Goal: Task Accomplishment & Management: Manage account settings

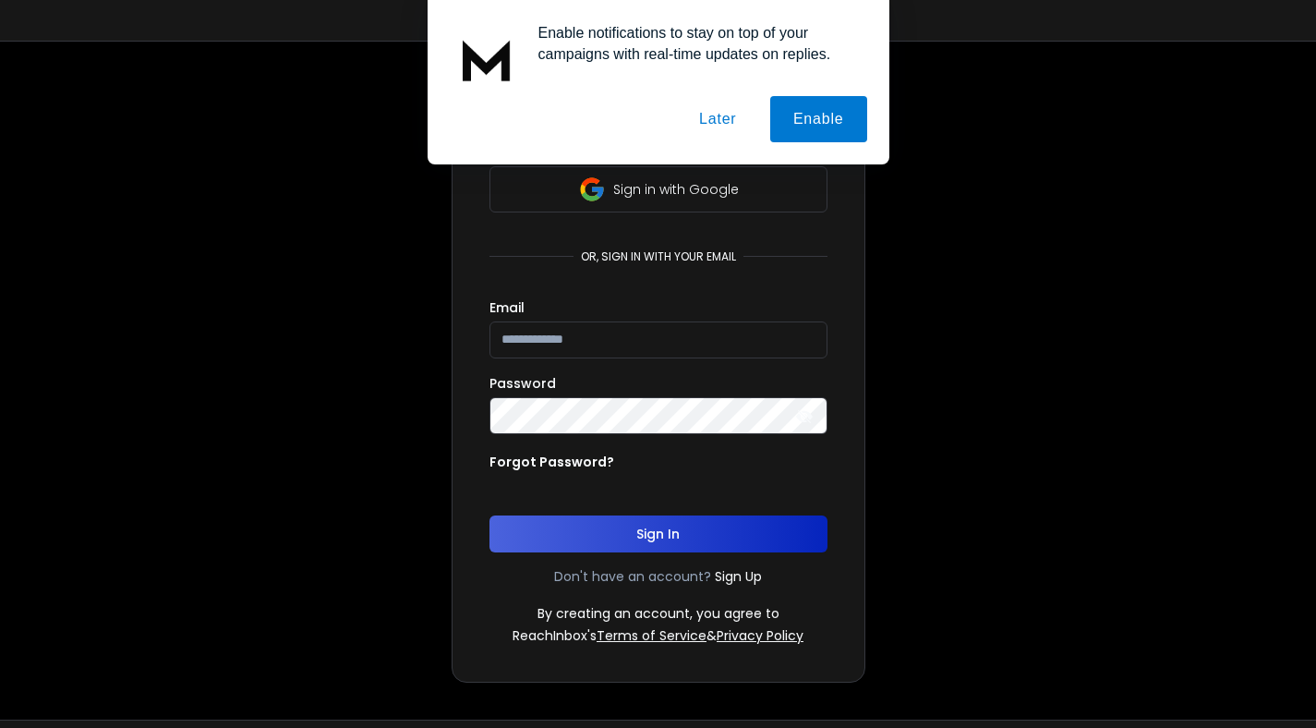
click at [658, 332] on input "email" at bounding box center [658, 339] width 338 height 37
paste input "**********"
click at [717, 127] on button "Later" at bounding box center [717, 119] width 83 height 46
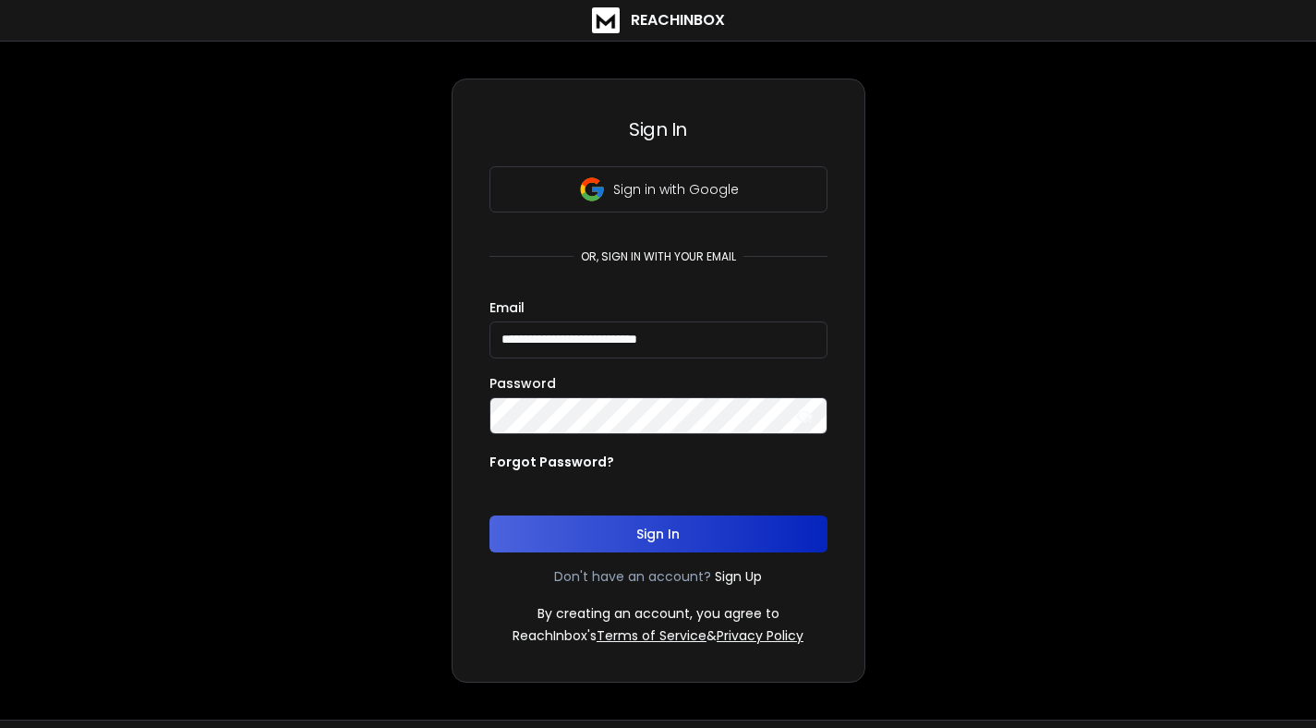
drag, startPoint x: 657, startPoint y: 336, endPoint x: 758, endPoint y: 335, distance: 101.6
click at [758, 335] on input "**********" at bounding box center [658, 339] width 338 height 37
type input "**********"
click at [627, 531] on button "Sign In" at bounding box center [658, 533] width 338 height 37
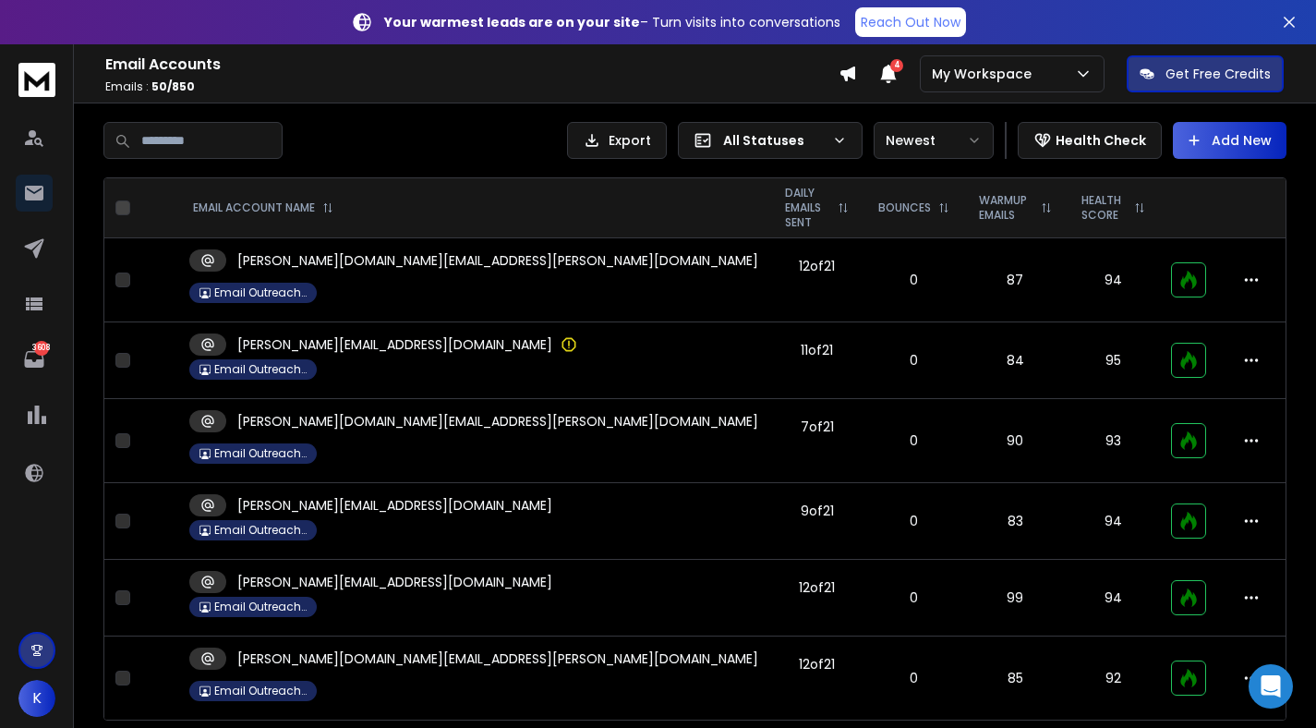
drag, startPoint x: 1287, startPoint y: 19, endPoint x: 1277, endPoint y: 20, distance: 10.2
click at [1287, 19] on icon at bounding box center [1289, 22] width 17 height 17
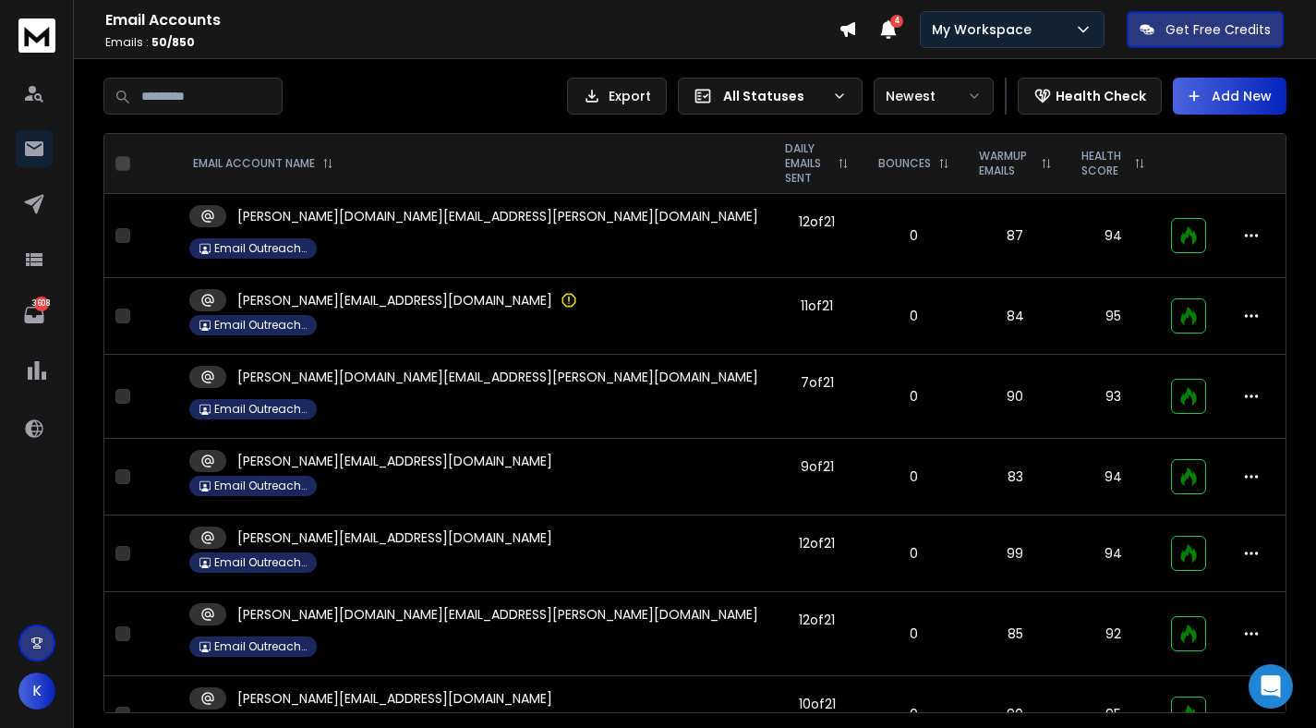
click at [1080, 32] on icon "button" at bounding box center [1083, 29] width 18 height 18
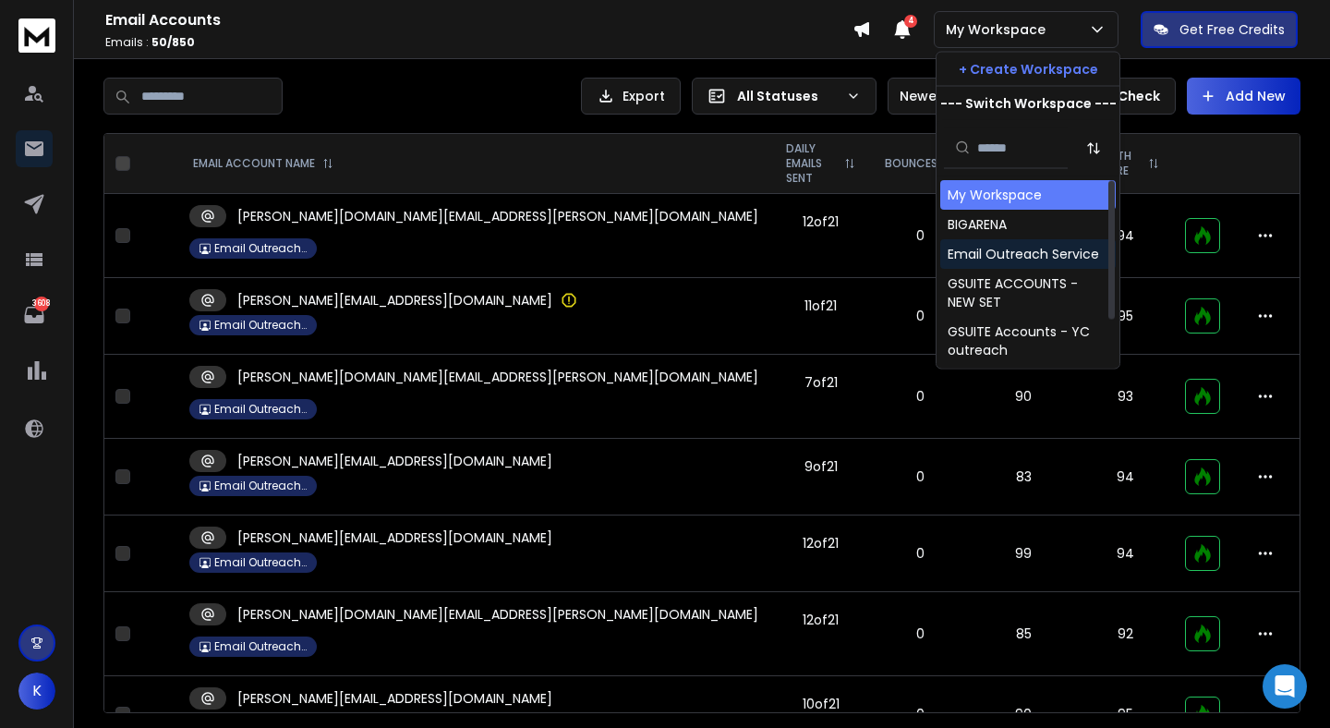
click at [1060, 252] on div "Email Outreach Service" at bounding box center [1022, 254] width 151 height 18
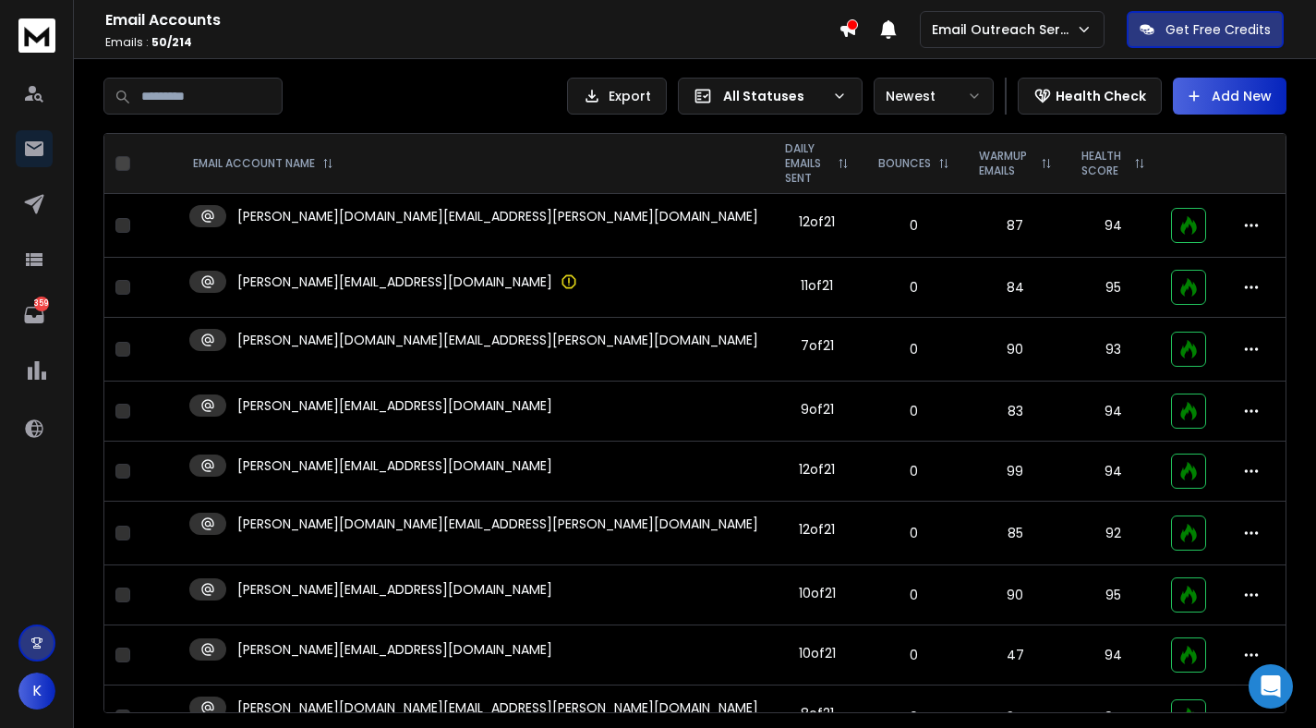
click at [410, 219] on p "[PERSON_NAME][DOMAIN_NAME][EMAIL_ADDRESS][PERSON_NAME][DOMAIN_NAME]" at bounding box center [497, 216] width 521 height 18
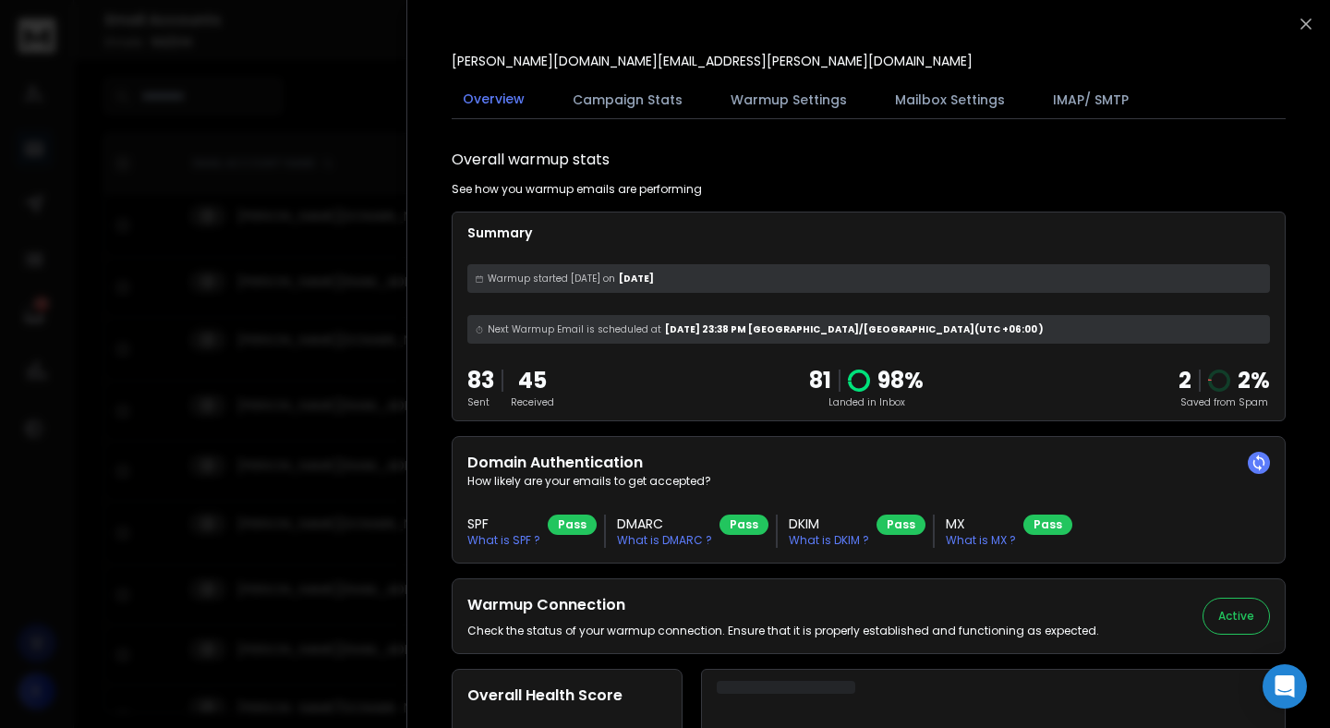
click at [625, 97] on button "Campaign Stats" at bounding box center [627, 99] width 132 height 41
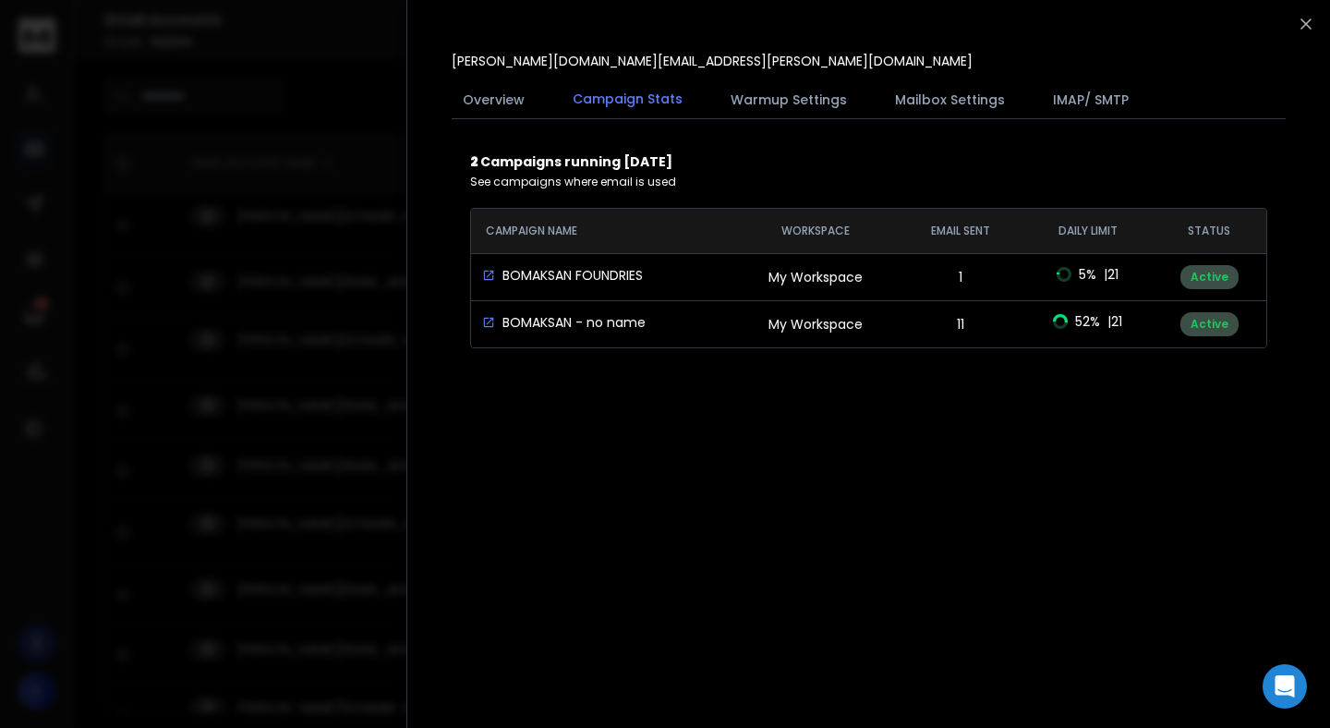
click at [793, 89] on button "Warmup Settings" at bounding box center [788, 99] width 139 height 41
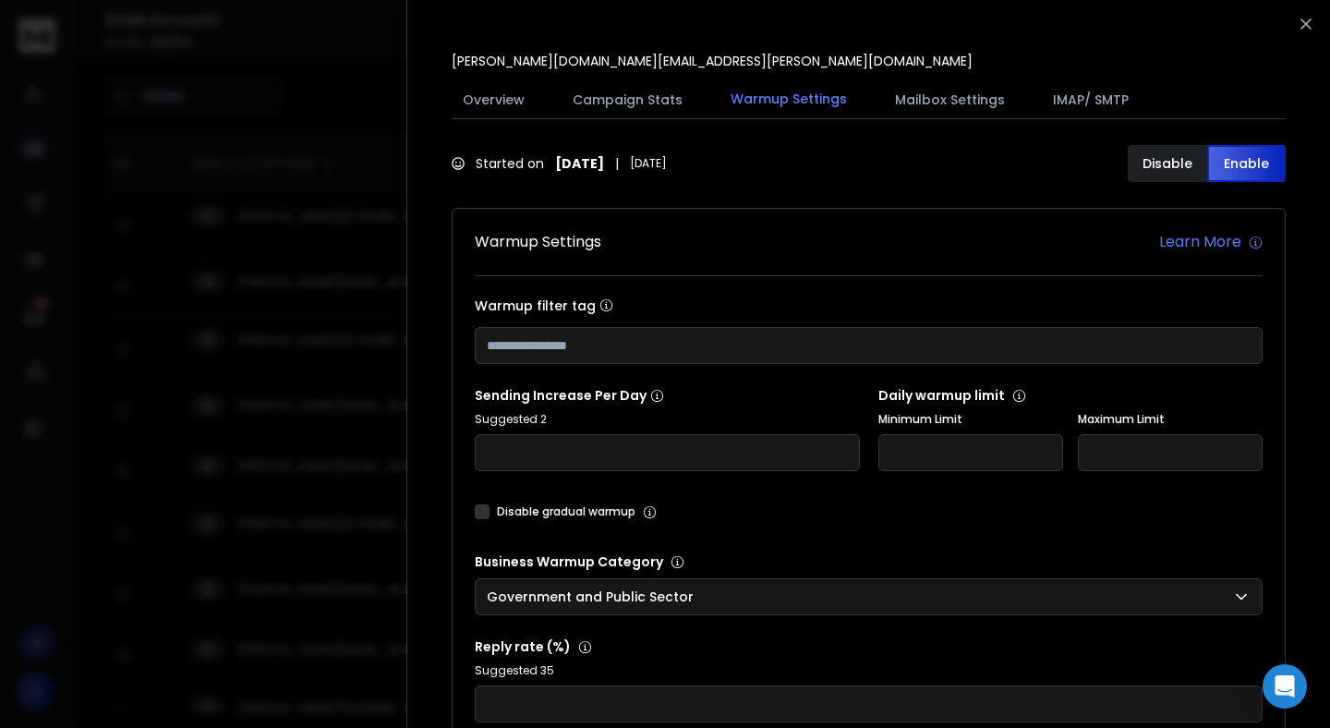
click at [629, 355] on input at bounding box center [869, 345] width 788 height 37
click at [862, 307] on label "Warmup filter tag" at bounding box center [869, 305] width 788 height 14
click at [635, 346] on input at bounding box center [869, 345] width 788 height 37
click at [624, 389] on p "Sending Increase Per Day" at bounding box center [667, 395] width 385 height 18
click at [640, 319] on div "Warmup filter tag" at bounding box center [869, 331] width 788 height 66
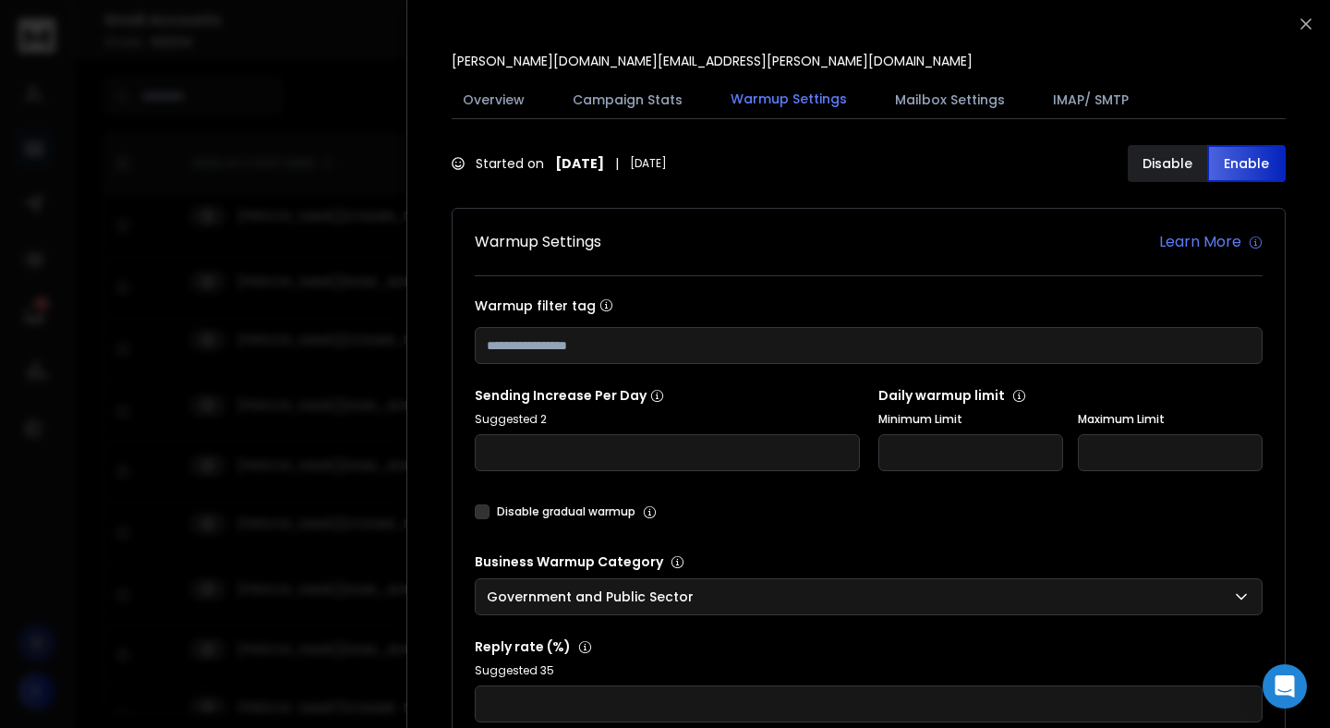
click at [624, 346] on input at bounding box center [869, 345] width 788 height 37
click at [669, 307] on label "Warmup filter tag" at bounding box center [869, 305] width 788 height 14
click at [983, 90] on button "Mailbox Settings" at bounding box center [950, 99] width 132 height 41
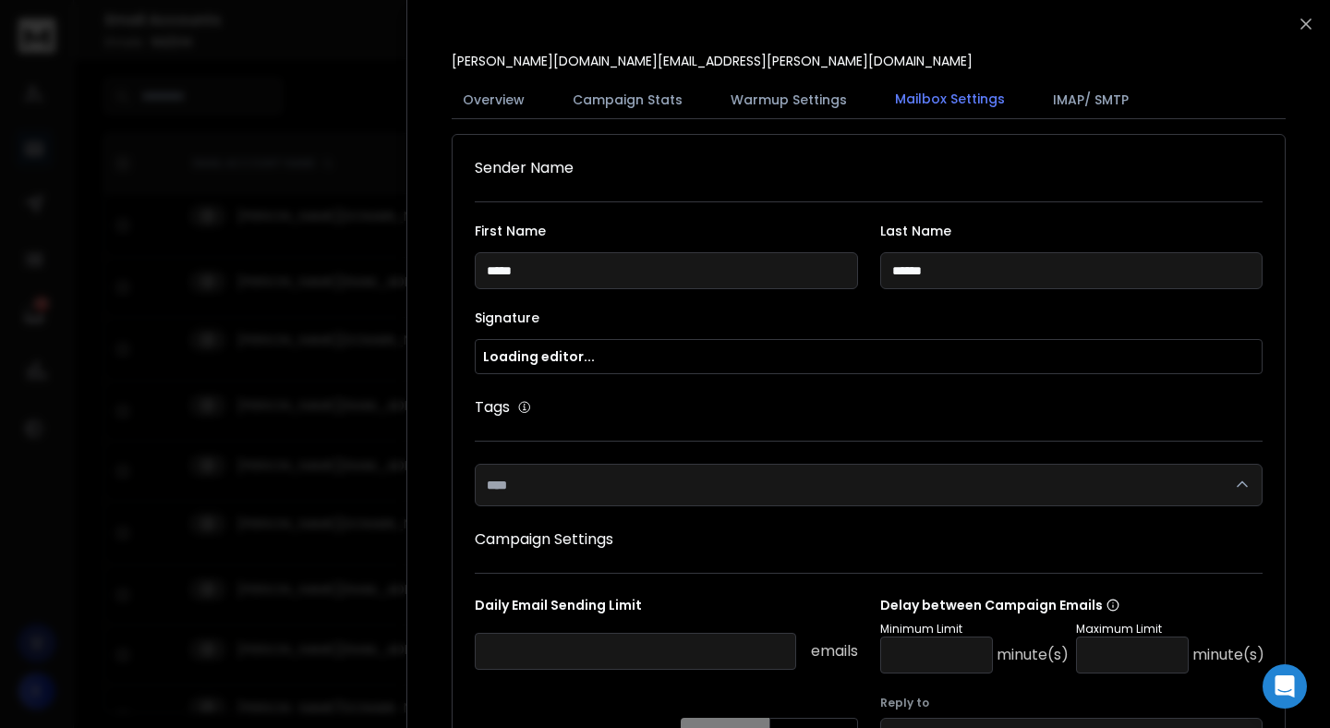
click at [1112, 95] on button "IMAP/ SMTP" at bounding box center [1091, 99] width 98 height 41
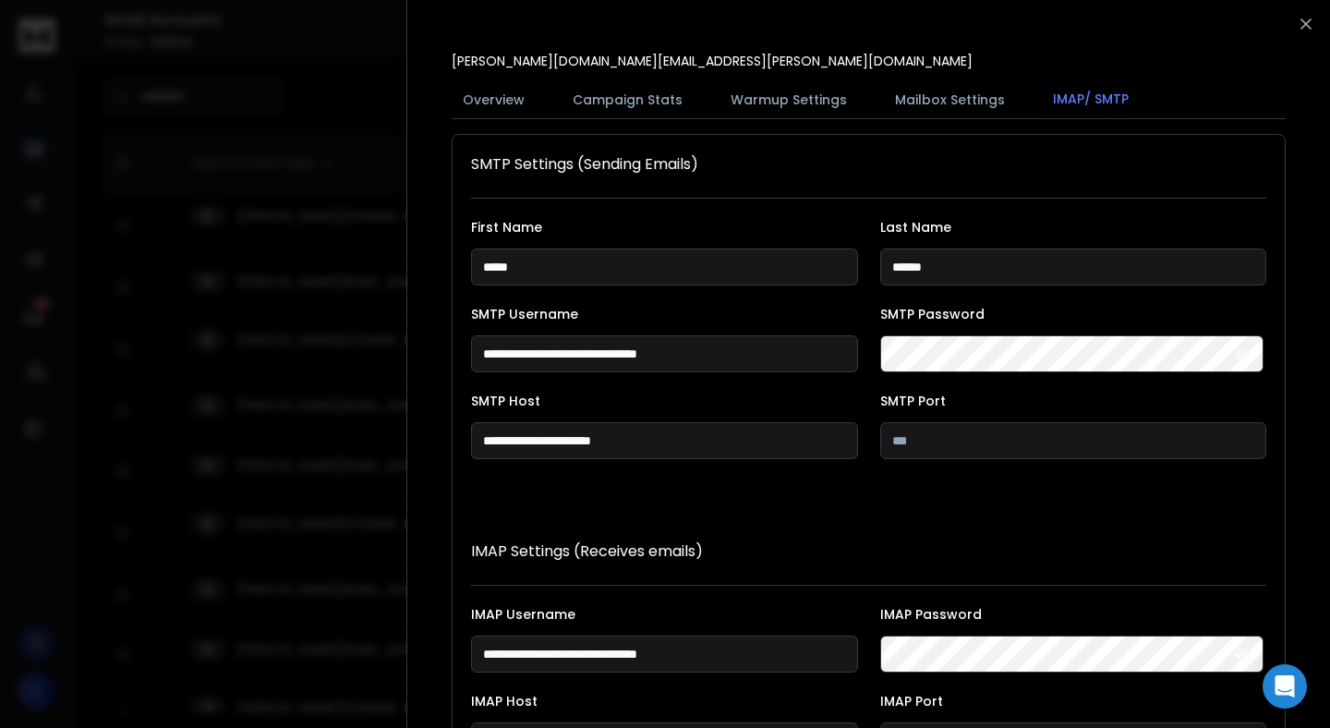
click at [761, 101] on button "Warmup Settings" at bounding box center [788, 99] width 139 height 41
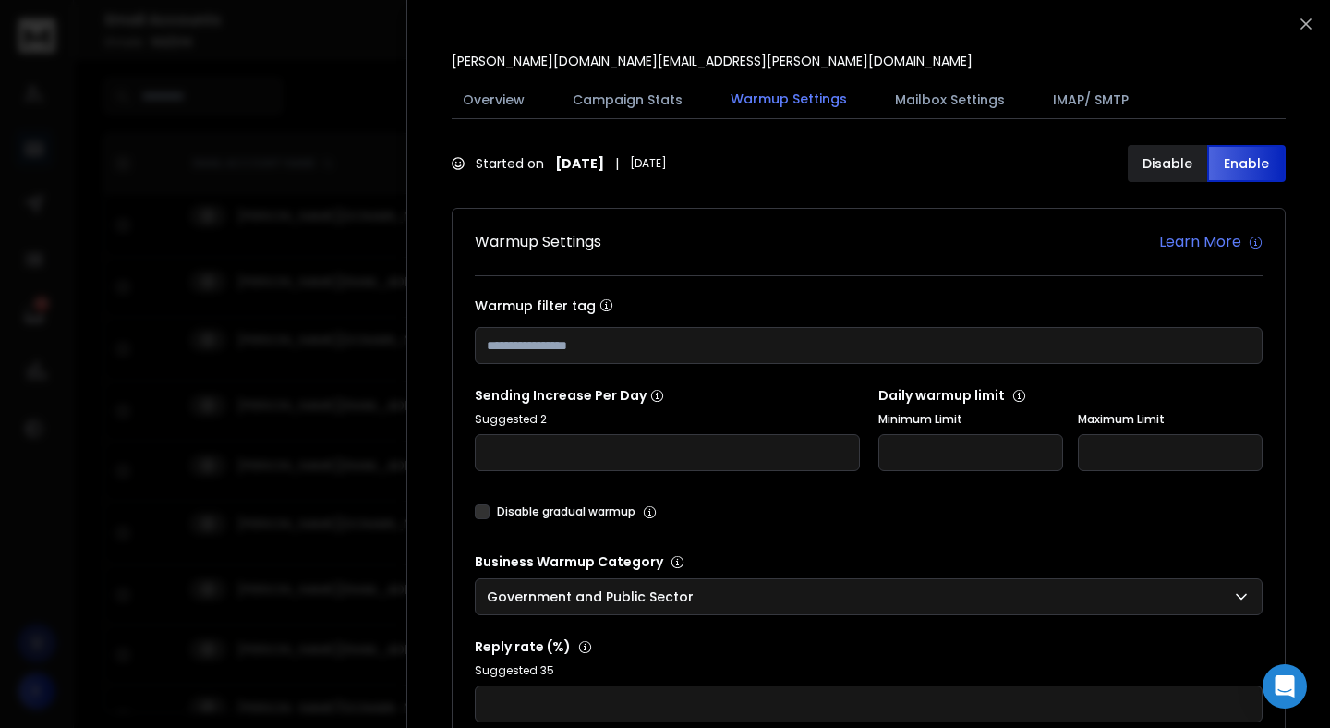
click at [665, 346] on input at bounding box center [869, 345] width 788 height 37
click at [331, 315] on div at bounding box center [665, 364] width 1330 height 728
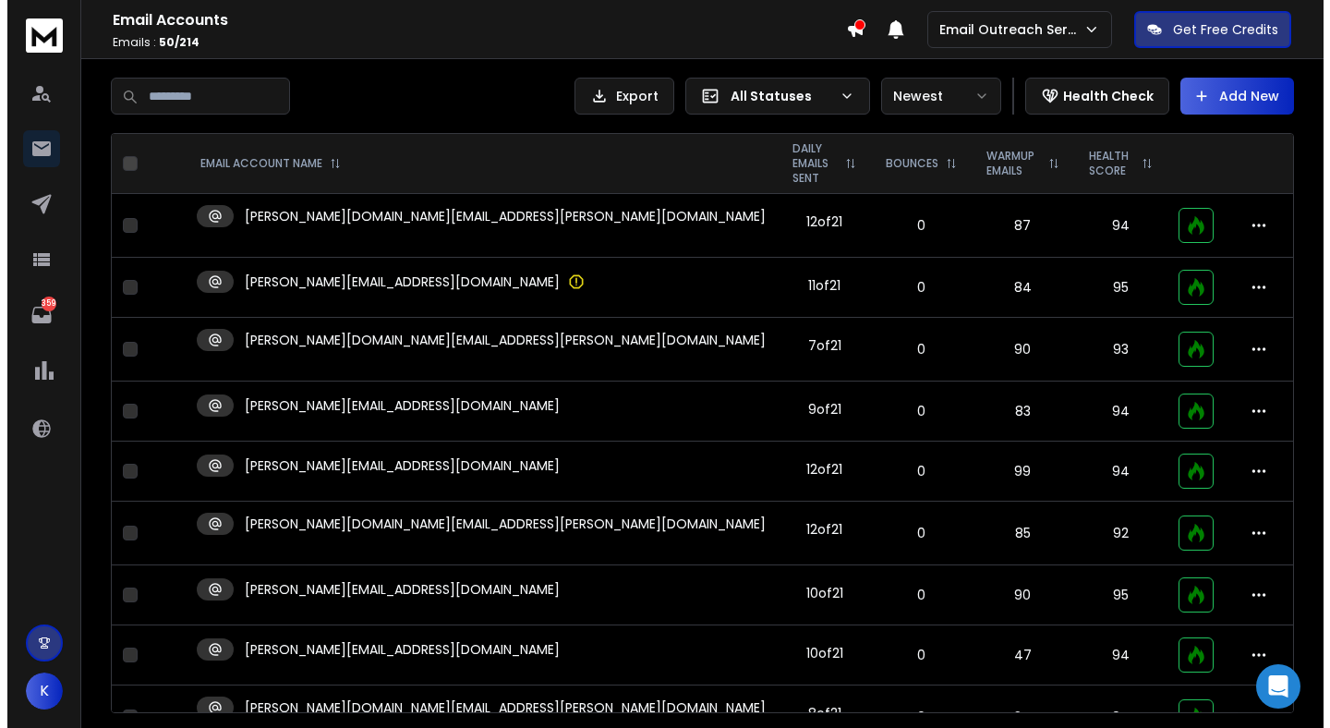
scroll to position [635, 0]
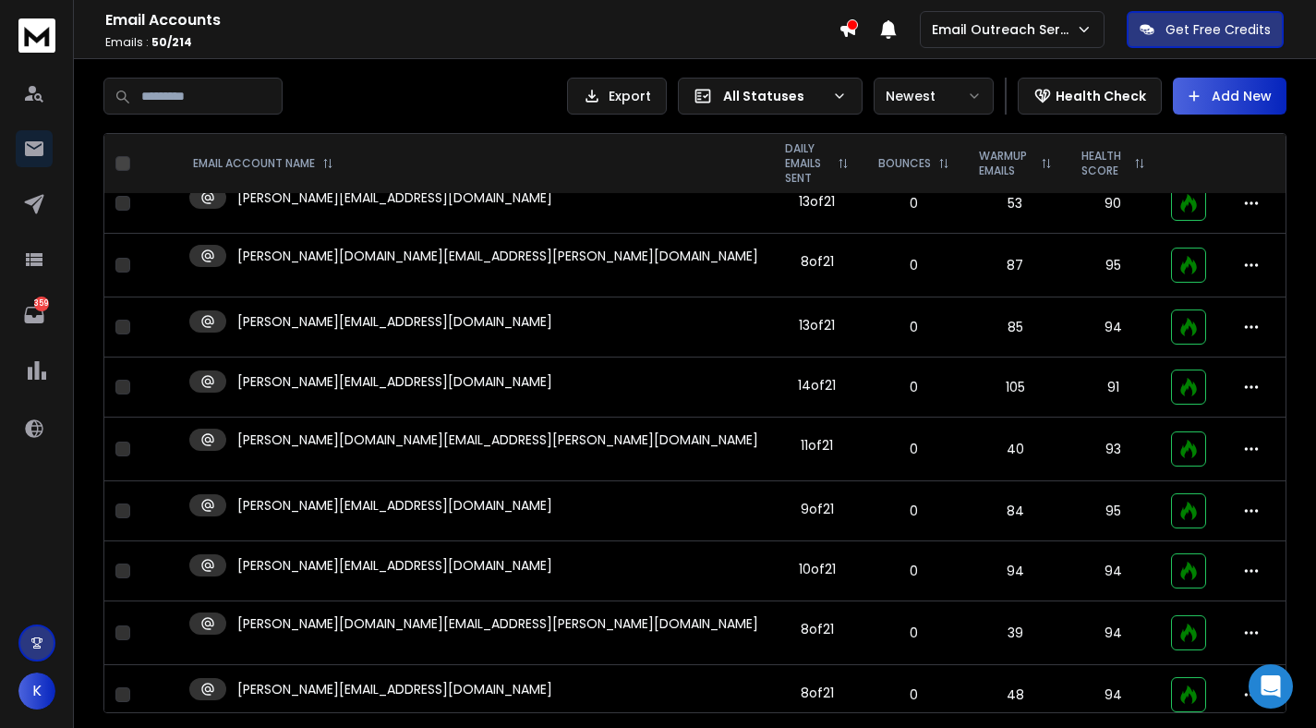
click at [464, 554] on div "leila.g@getbomaksanhub.com" at bounding box center [474, 565] width 570 height 22
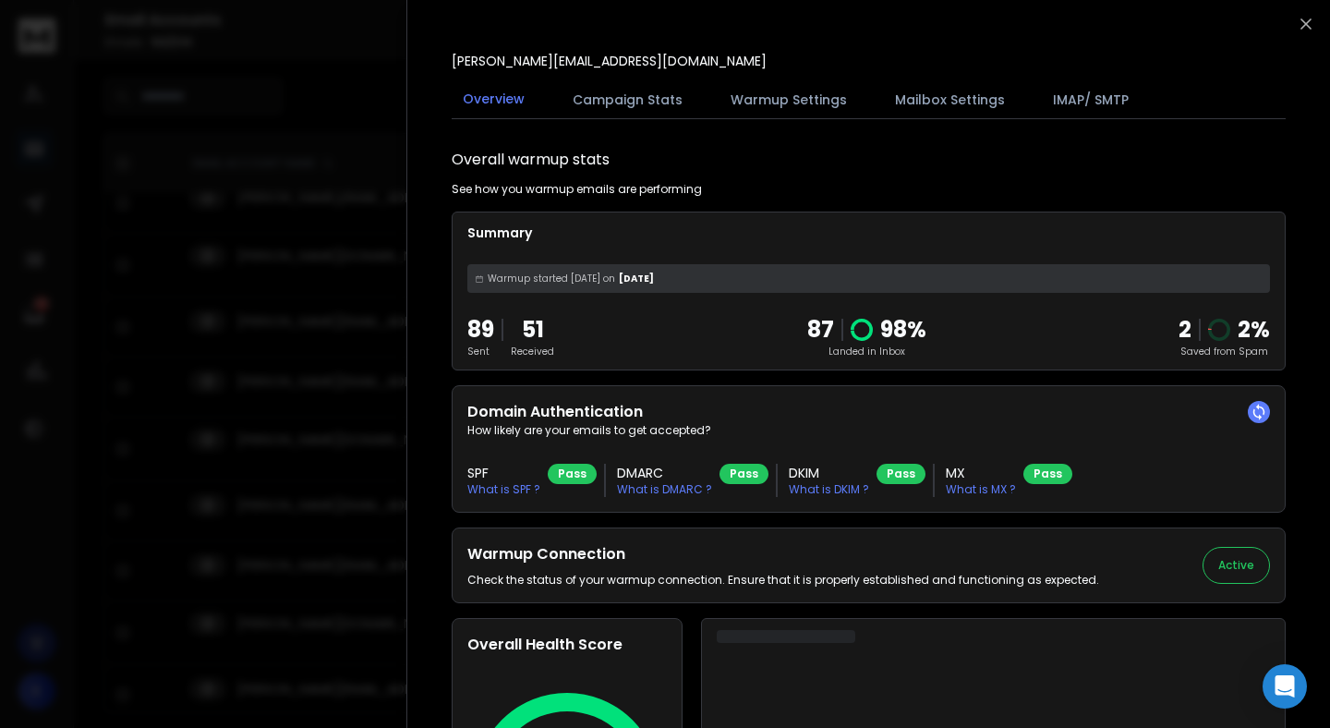
click at [771, 83] on button "Warmup Settings" at bounding box center [788, 99] width 139 height 41
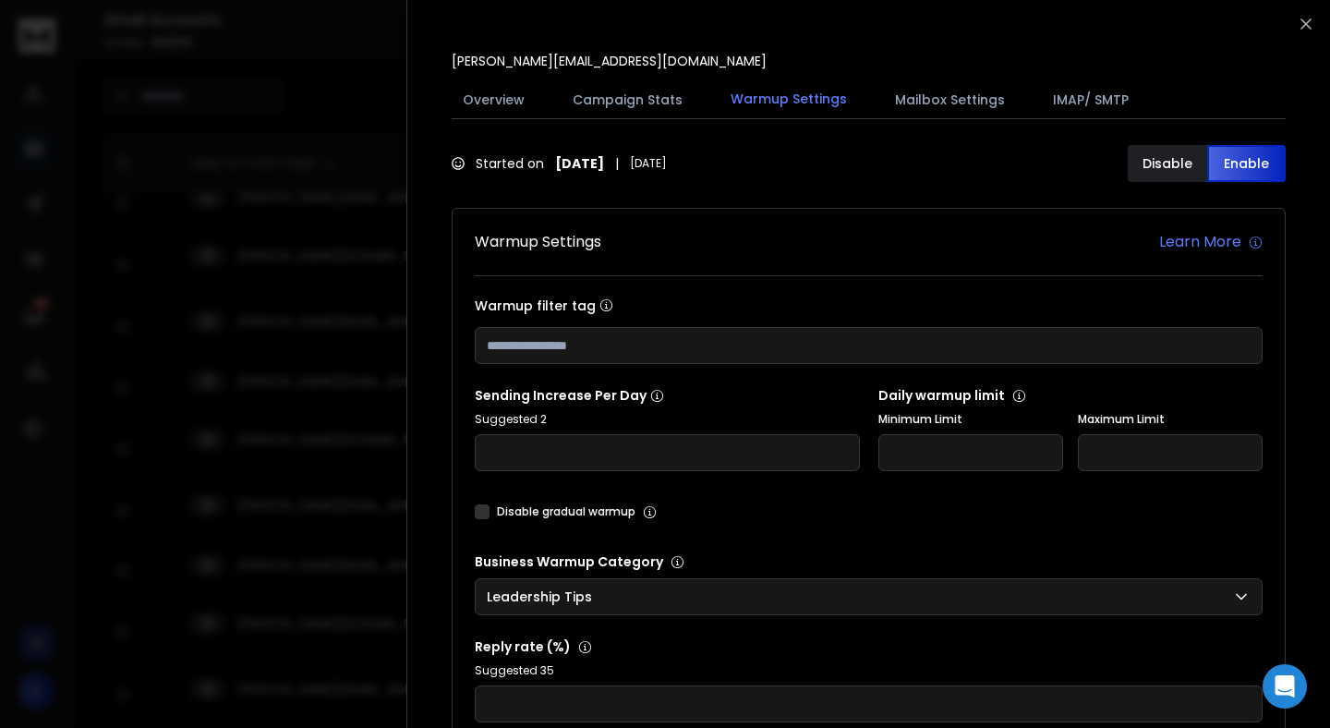
click at [551, 345] on input at bounding box center [869, 345] width 788 height 37
click at [315, 359] on div at bounding box center [665, 364] width 1330 height 728
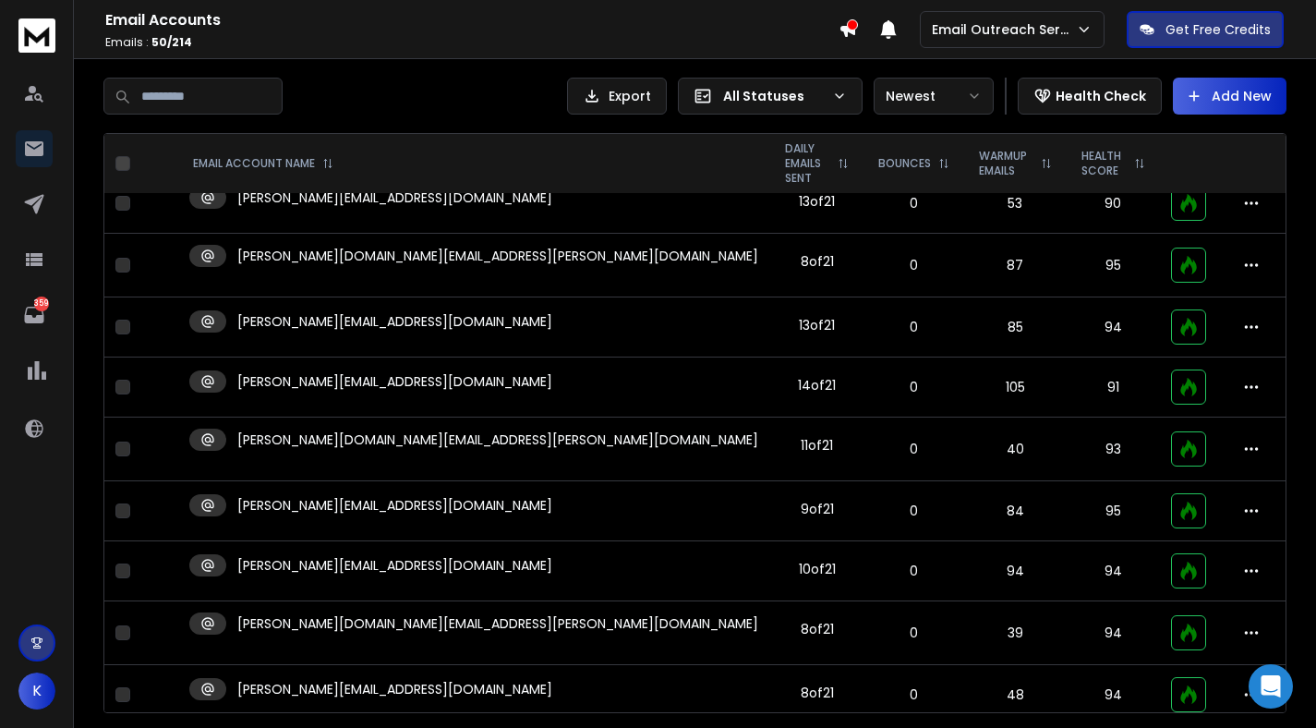
click at [501, 601] on td "leila.george@easybomaksanplanet.com" at bounding box center [474, 633] width 592 height 64
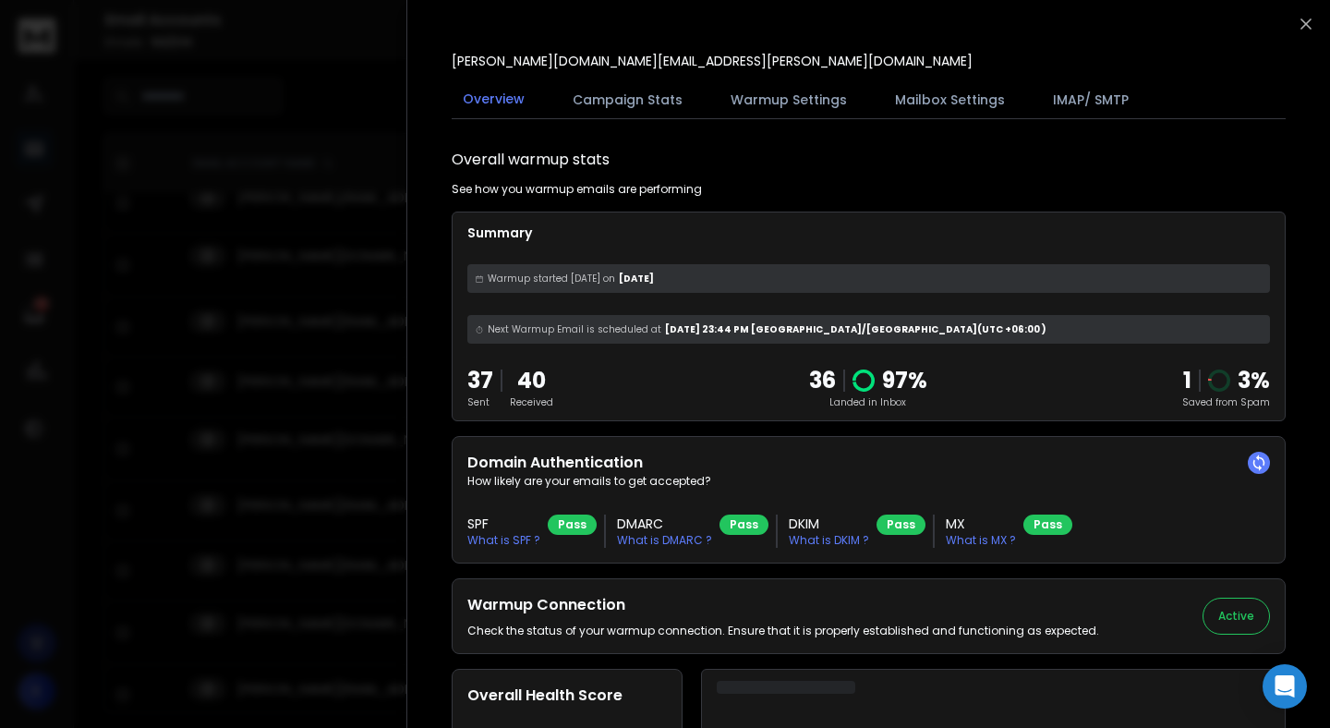
click at [764, 82] on button "Warmup Settings" at bounding box center [788, 99] width 139 height 41
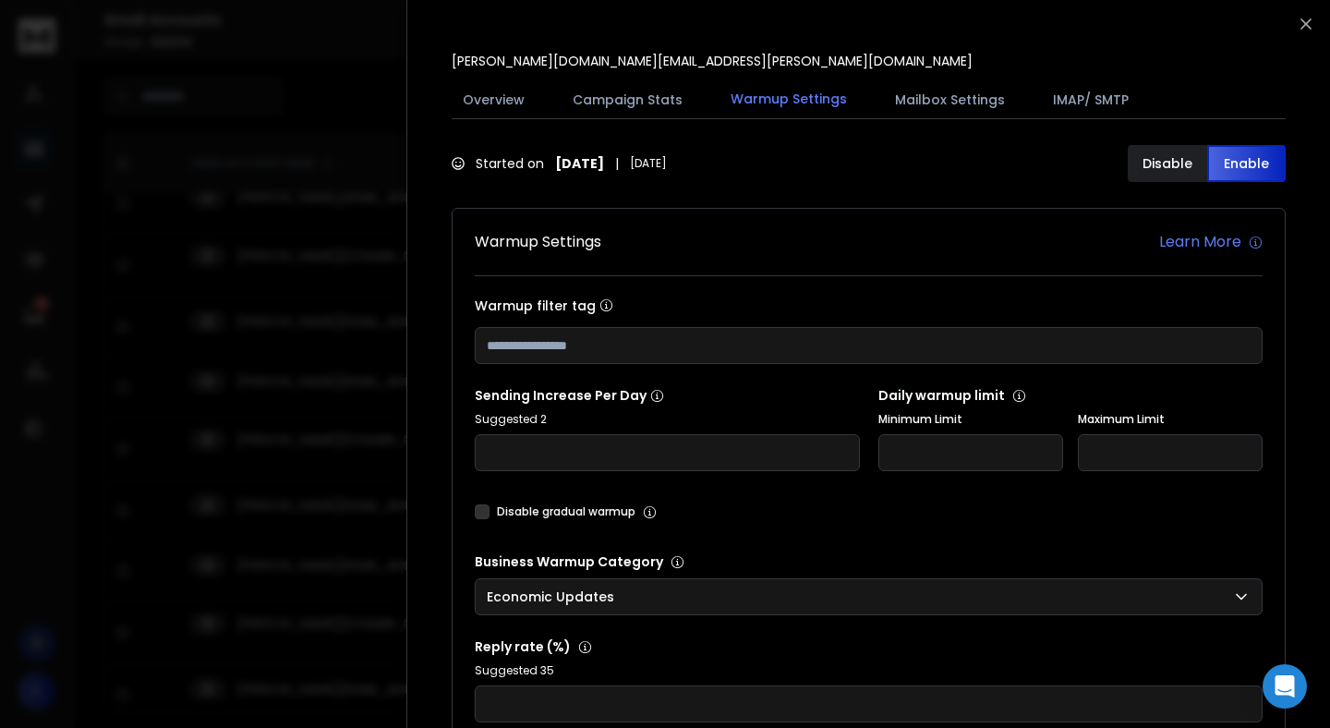
click at [607, 342] on input at bounding box center [869, 345] width 788 height 37
click at [614, 259] on form "Warmup Settings Learn More Warmup filter tag Sending Increase Per Day Suggested…" at bounding box center [869, 582] width 788 height 703
click at [260, 215] on div at bounding box center [665, 364] width 1330 height 728
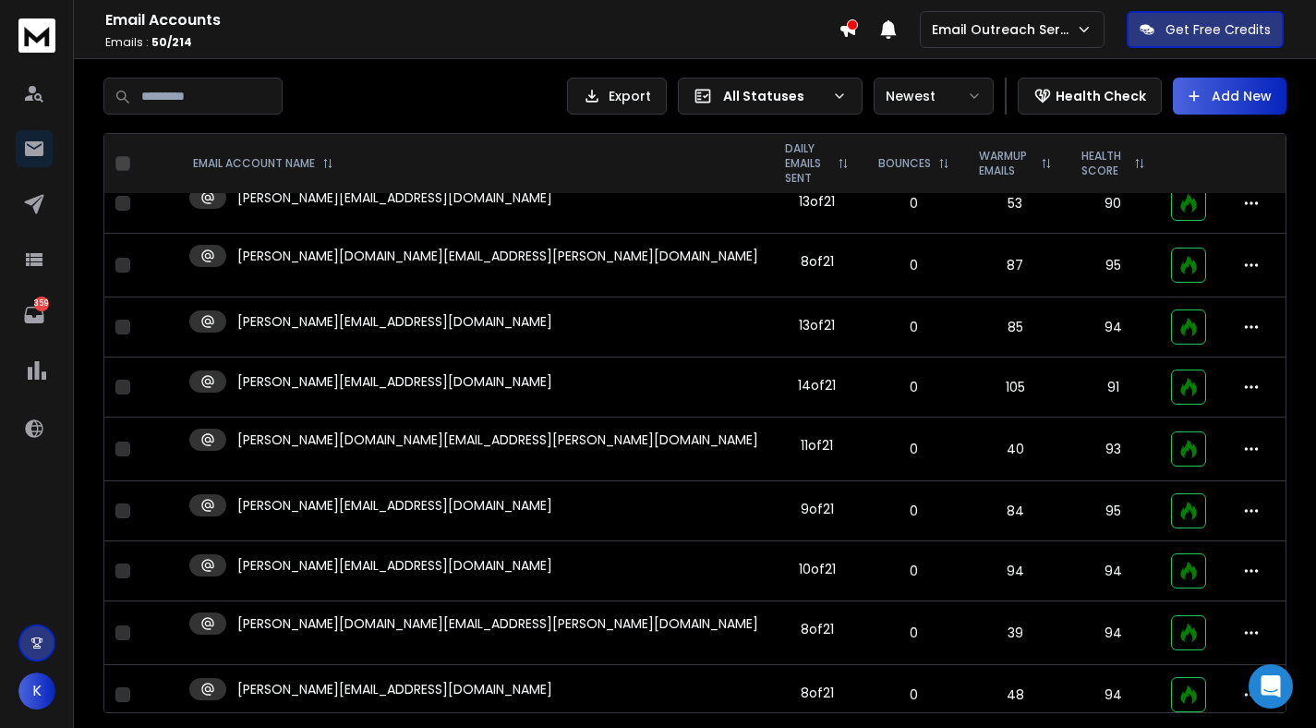
click at [1227, 104] on button "Add New" at bounding box center [1230, 96] width 114 height 37
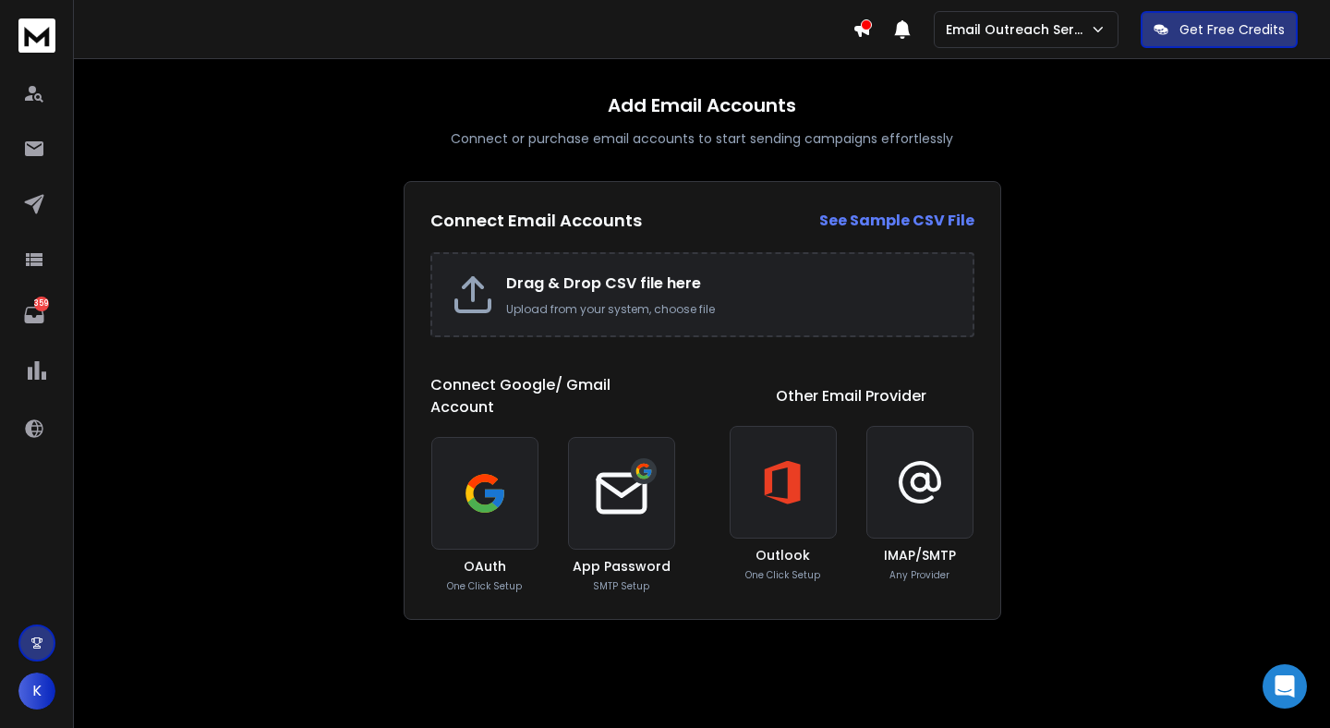
click at [483, 479] on icon at bounding box center [485, 492] width 46 height 55
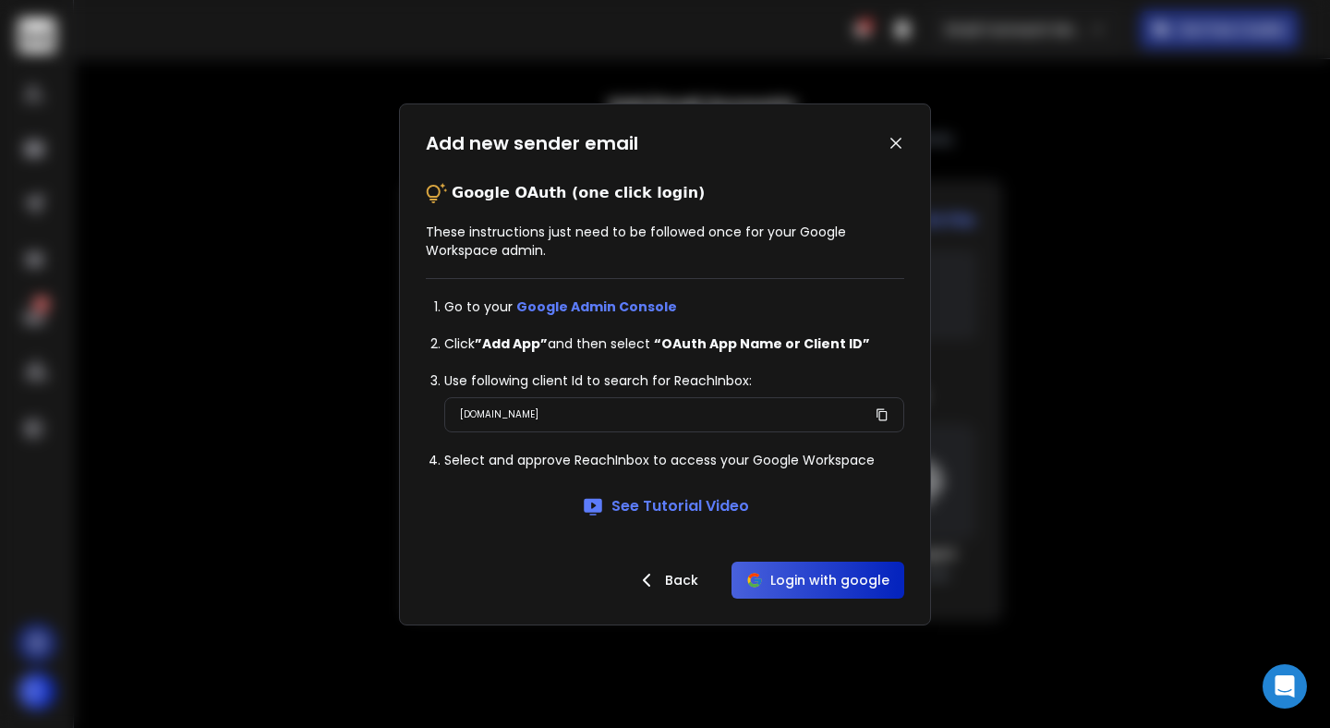
click at [820, 583] on button "Login with google" at bounding box center [817, 579] width 173 height 37
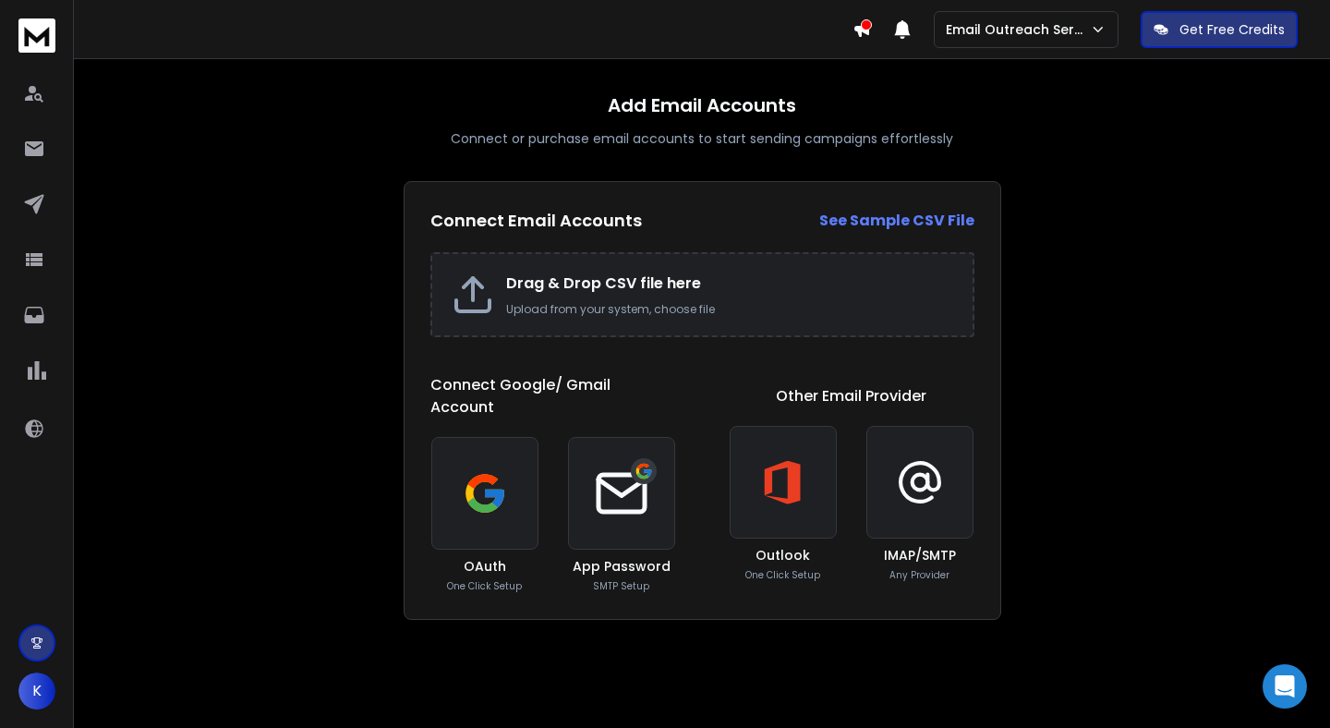
click at [495, 497] on icon at bounding box center [482, 505] width 30 height 16
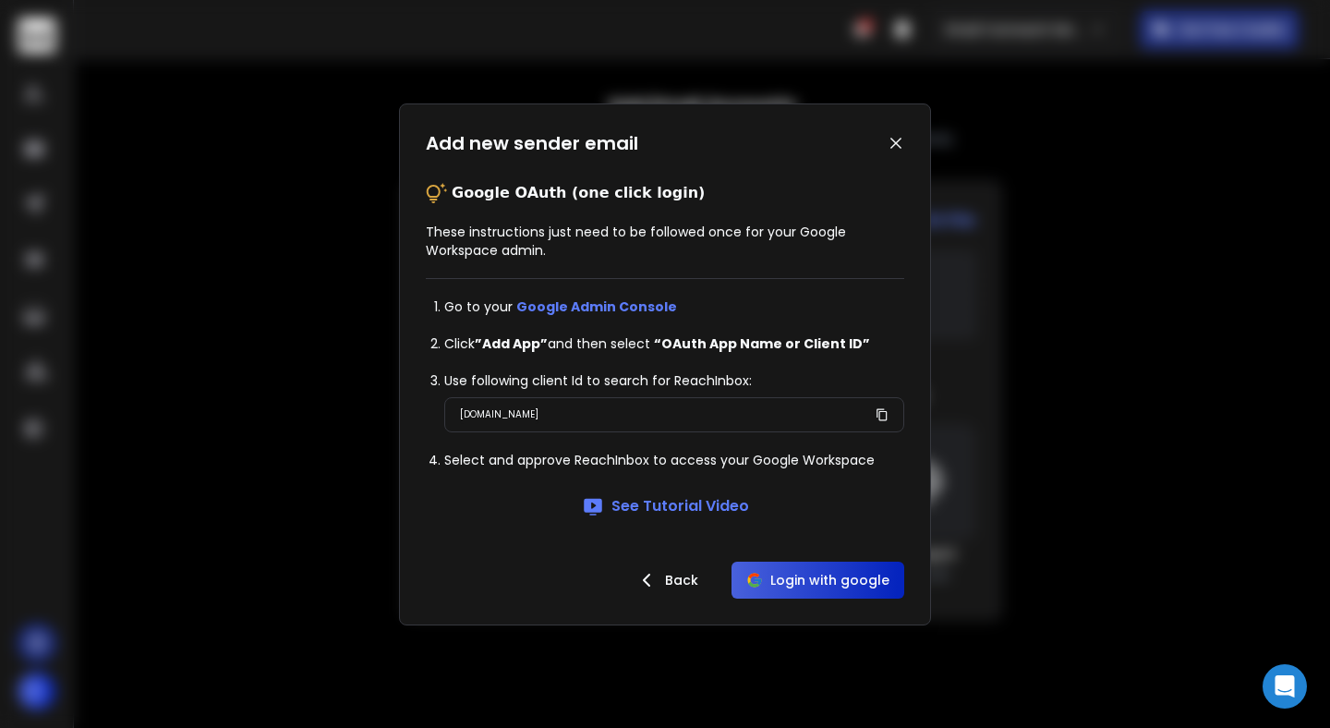
click at [874, 416] on div "549360251880-maeh4okn7btu9cjtf0l2bt1t5b22sbf8.apps.googleusercontent.com" at bounding box center [674, 414] width 460 height 35
click at [885, 414] on icon at bounding box center [881, 414] width 13 height 13
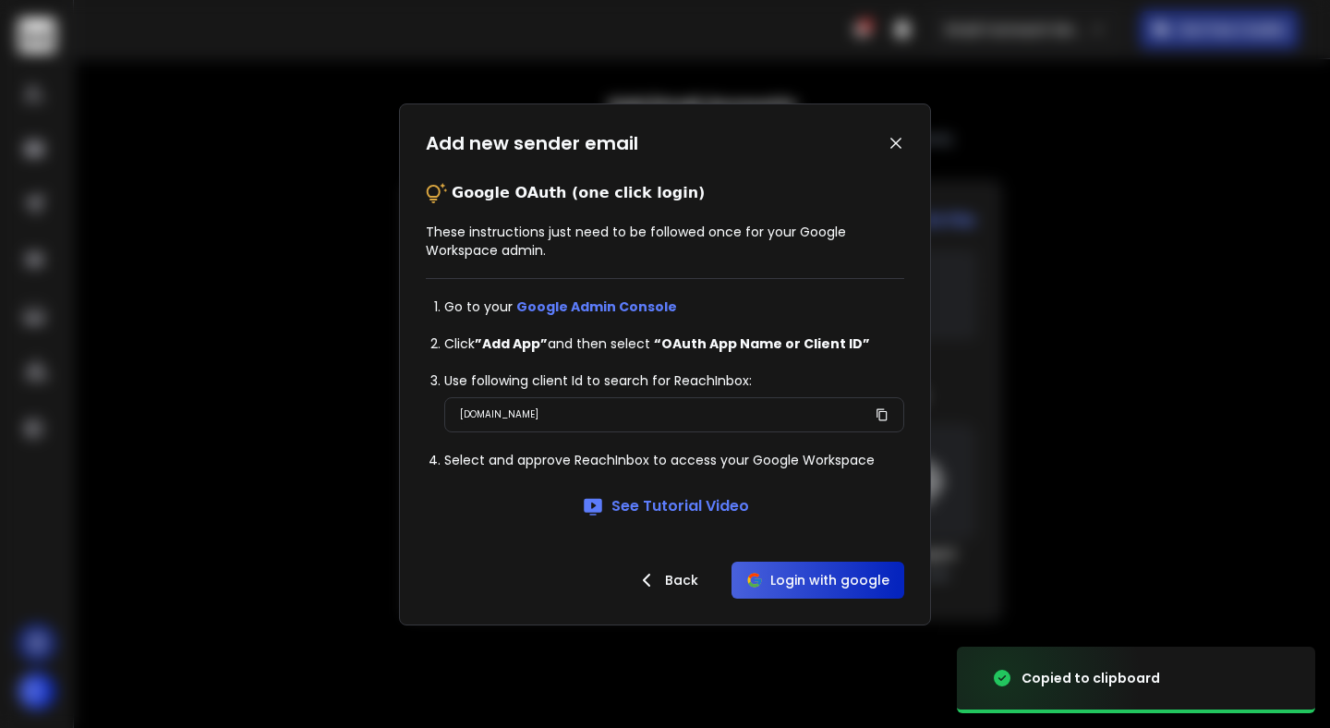
click at [1002, 175] on div "Add new sender email Google OAuth (one click login) These instructions just nee…" at bounding box center [665, 364] width 1330 height 559
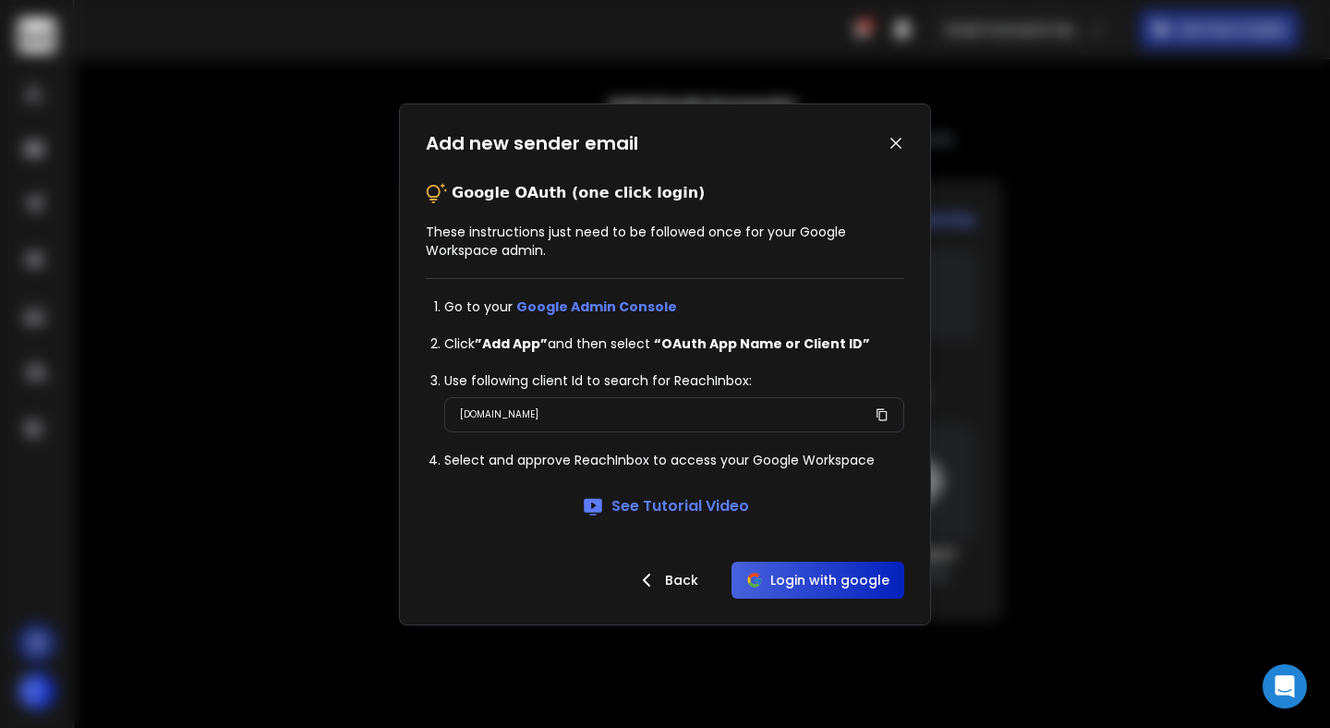
click at [915, 140] on div "Add new sender email Google OAuth (one click login) These instructions just nee…" at bounding box center [665, 364] width 532 height 522
click at [904, 148] on div "Add new sender email Google OAuth (one click login) These instructions just nee…" at bounding box center [665, 364] width 532 height 522
click at [898, 145] on icon at bounding box center [895, 142] width 11 height 11
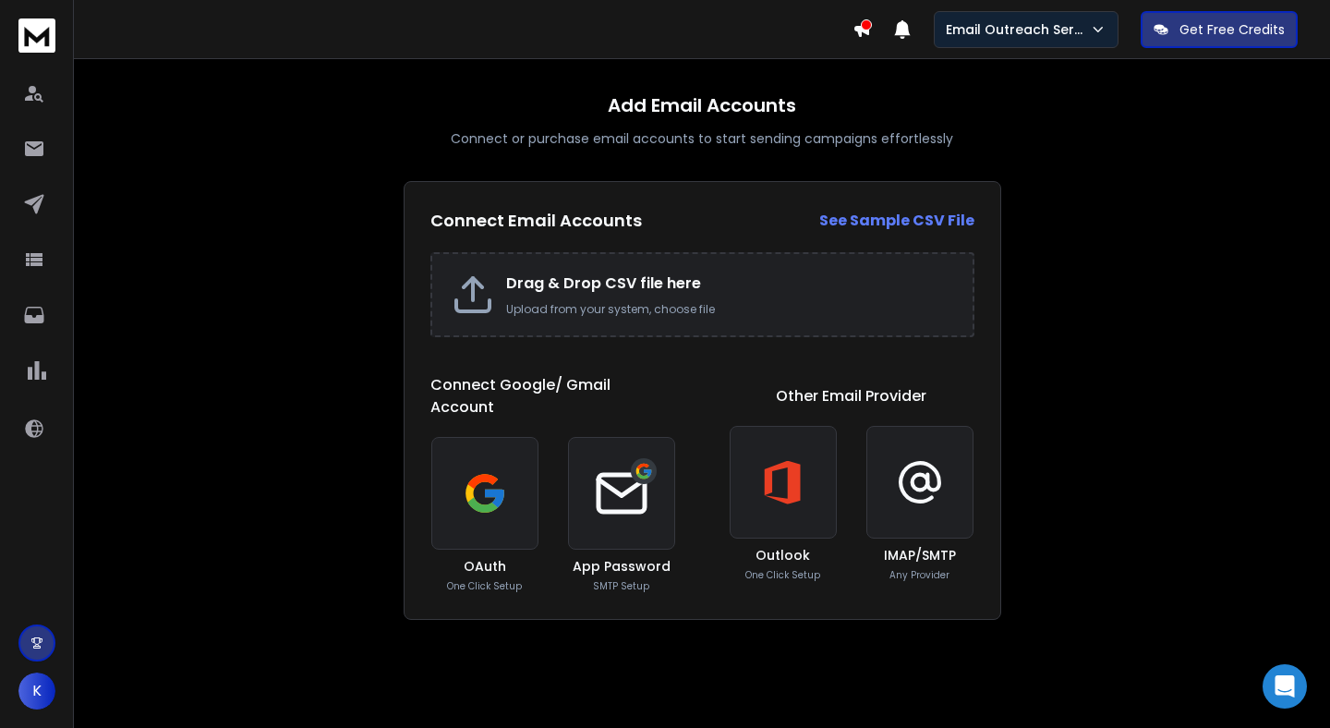
click at [1023, 32] on p "Email Outreach Service" at bounding box center [1018, 29] width 144 height 18
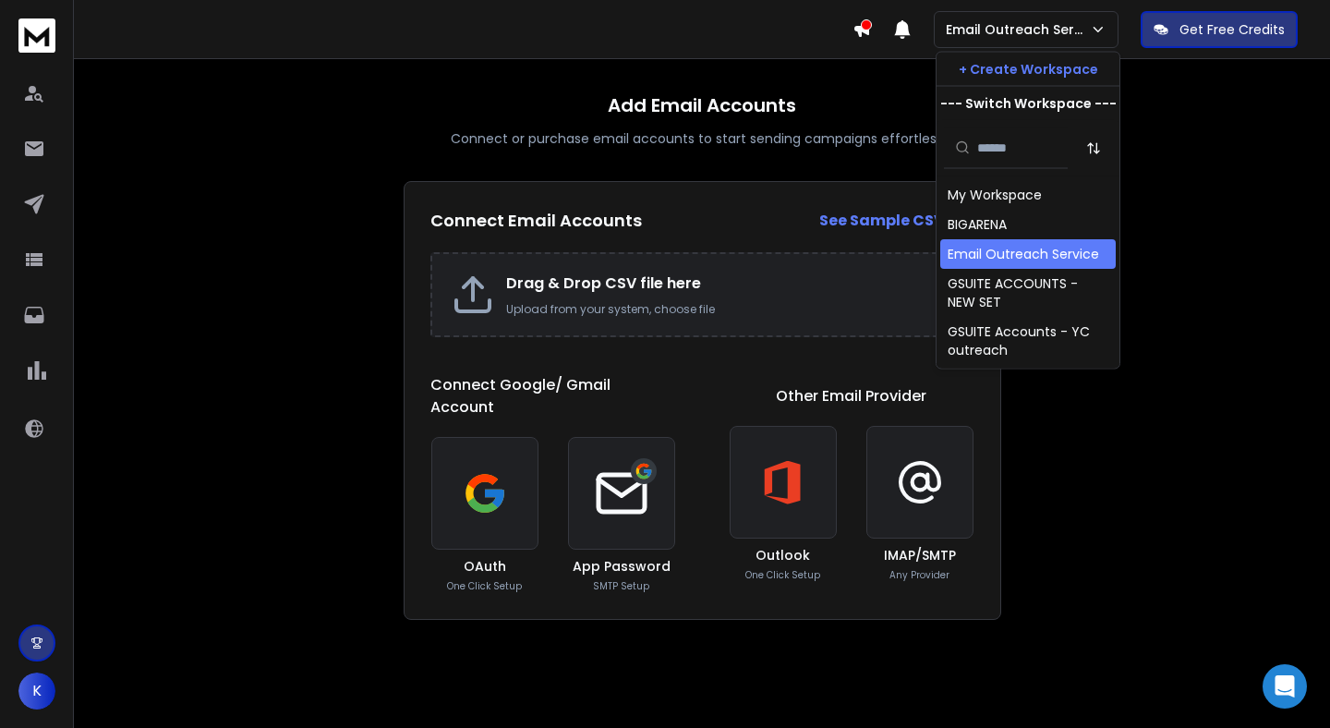
click at [392, 176] on div "Add Email Accounts Connect or purchase email accounts to start sending campaign…" at bounding box center [702, 374] width 1256 height 564
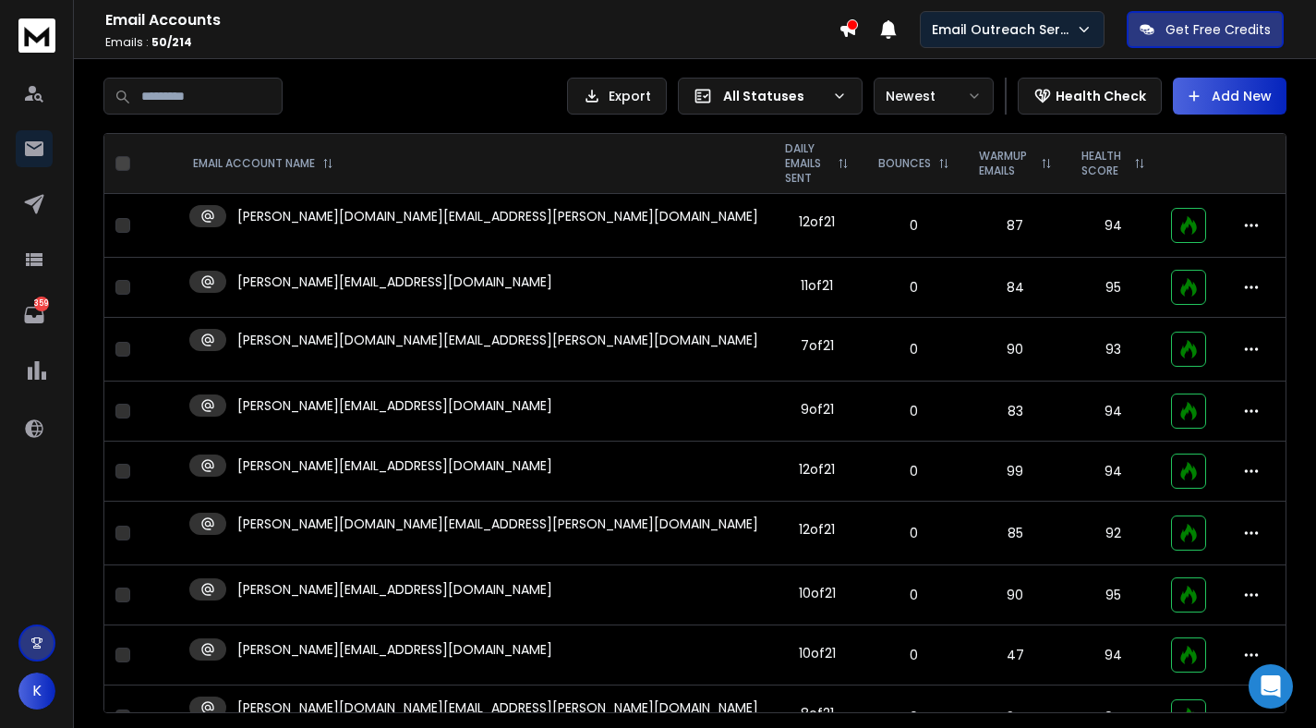
click at [1073, 35] on p "Email Outreach Service" at bounding box center [1004, 29] width 144 height 18
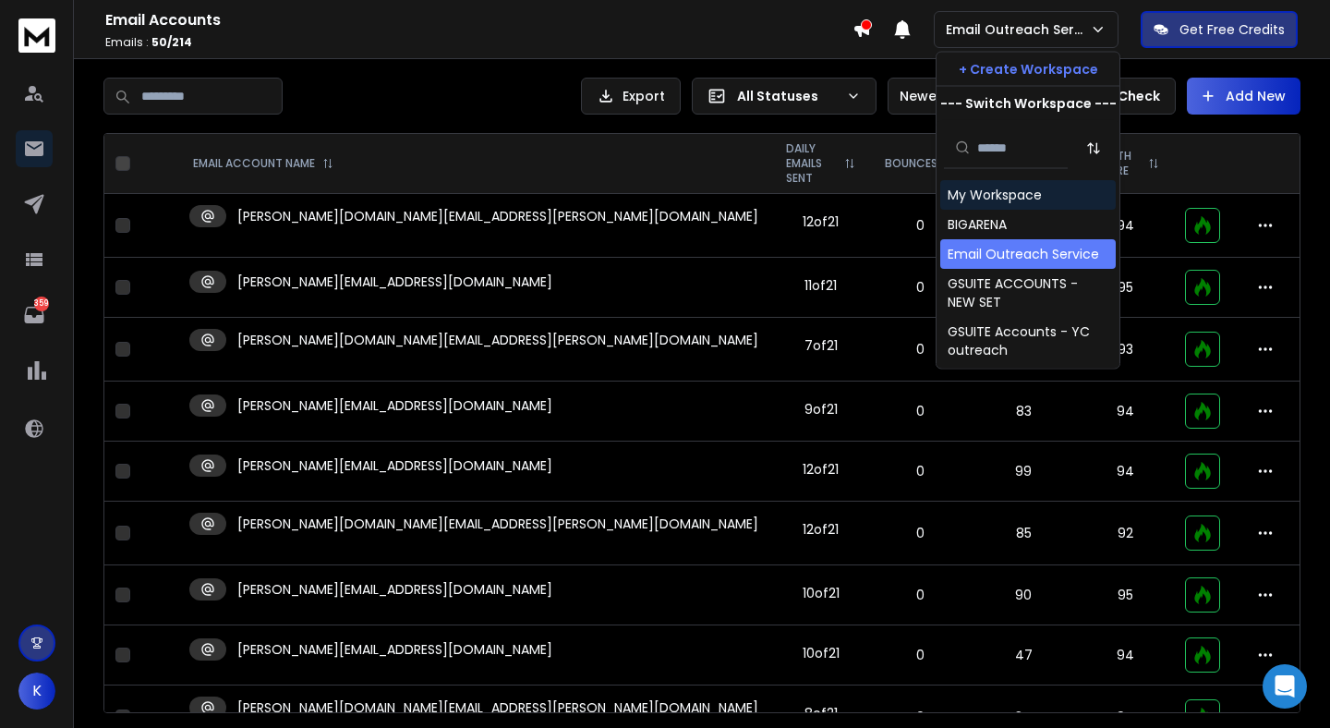
click at [775, 44] on p "Emails : 50 / 214" at bounding box center [478, 42] width 747 height 15
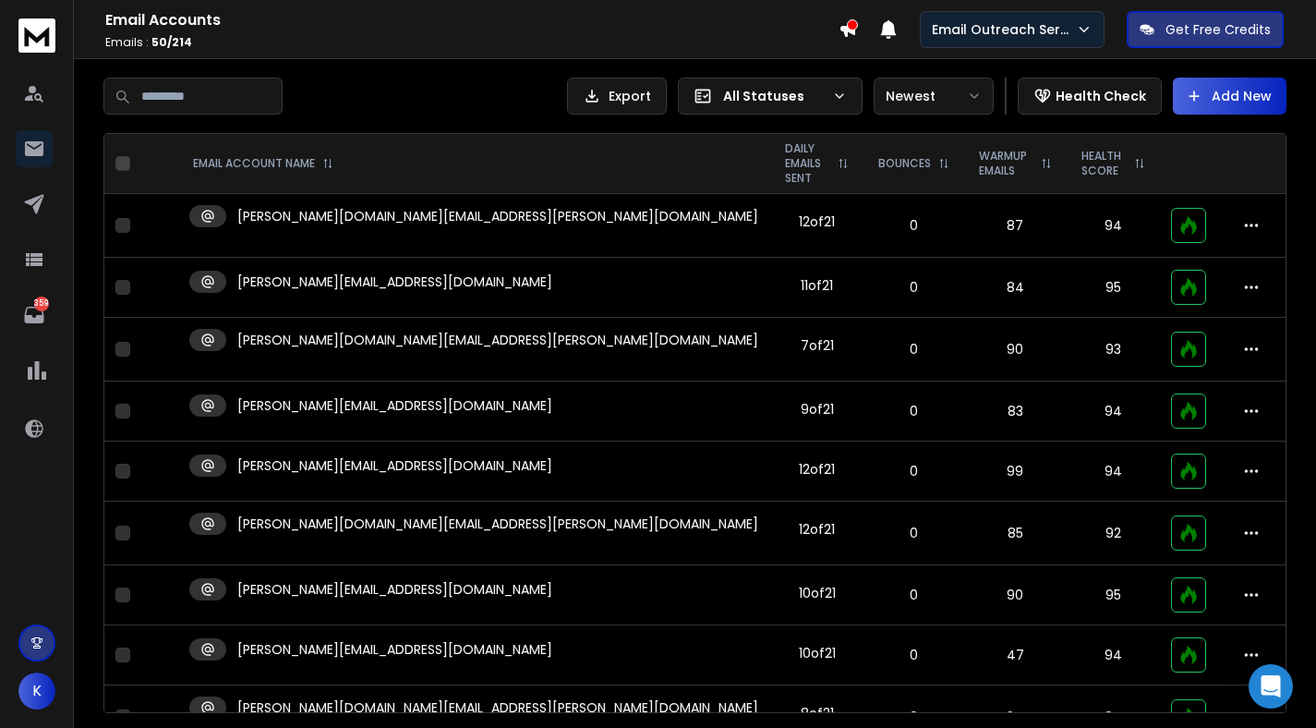
click at [1023, 35] on p "Email Outreach Service" at bounding box center [1004, 29] width 144 height 18
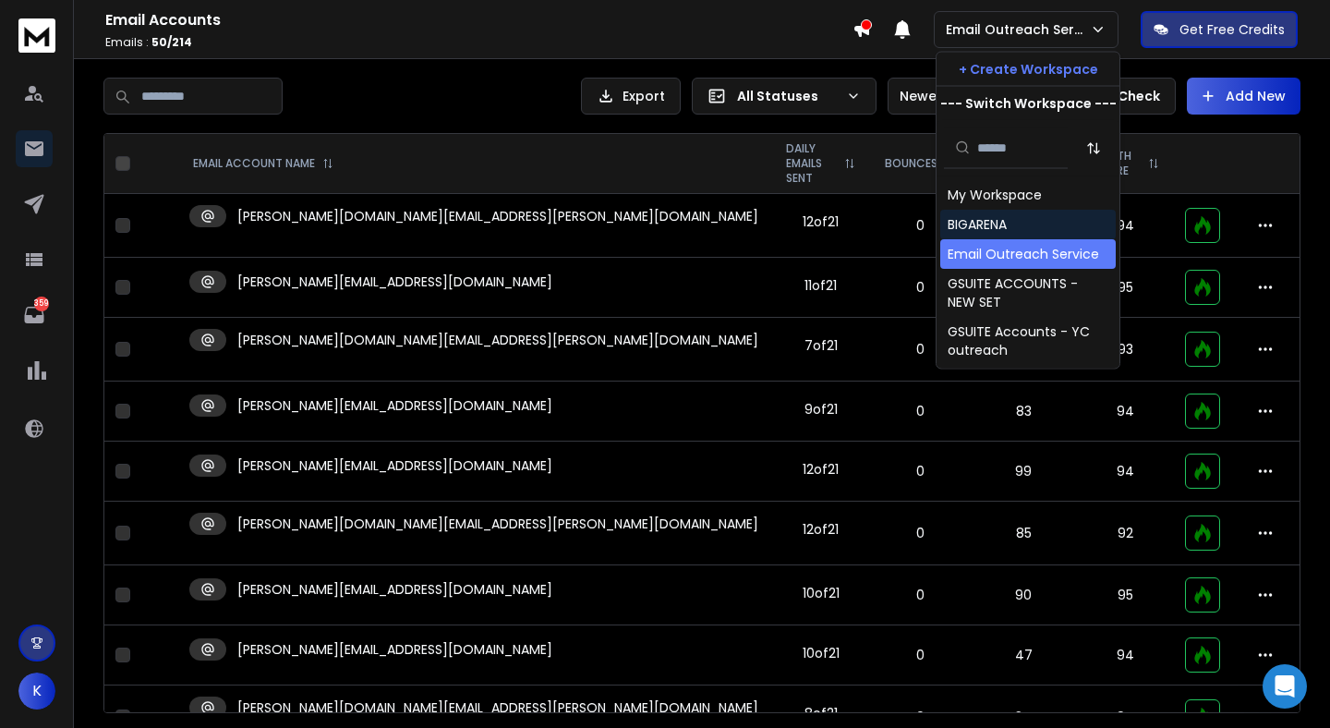
click at [737, 43] on p "Emails : 50 / 214" at bounding box center [478, 42] width 747 height 15
